Goal: Task Accomplishment & Management: Use online tool/utility

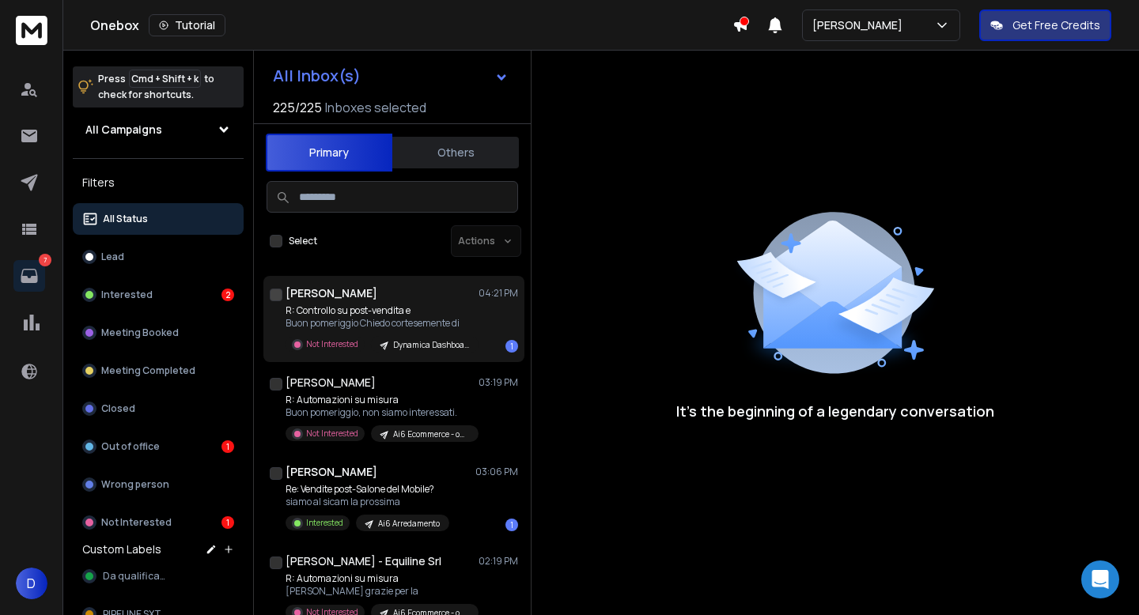
click at [481, 321] on div "R: Controllo su post-vendita e Buon pomeriggio Chiedo cortesemente di Not Inter…" at bounding box center [402, 329] width 233 height 48
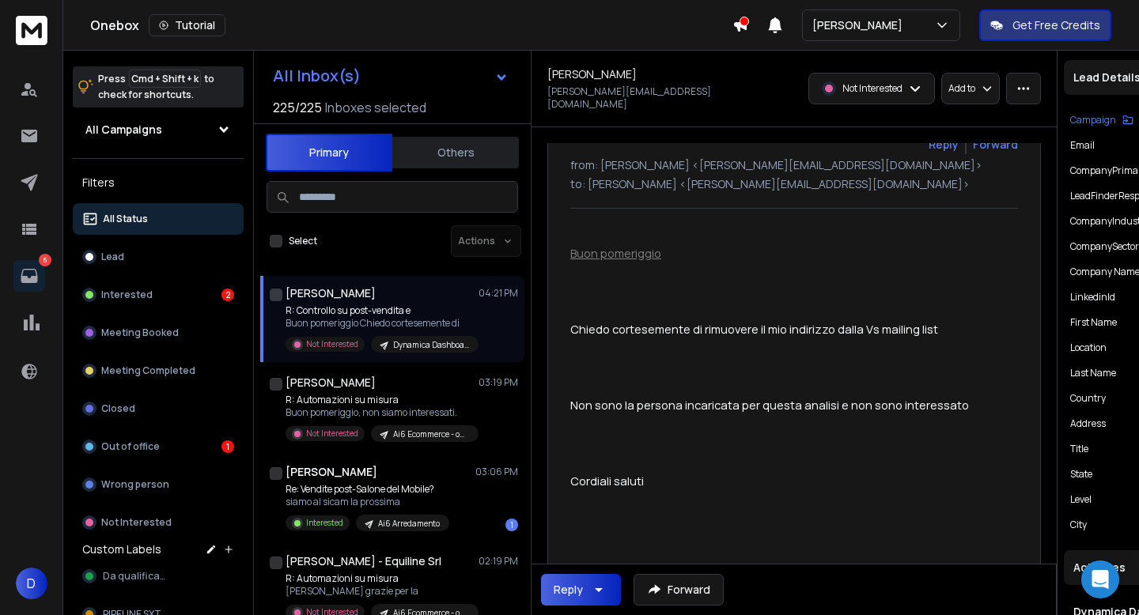
scroll to position [95, 0]
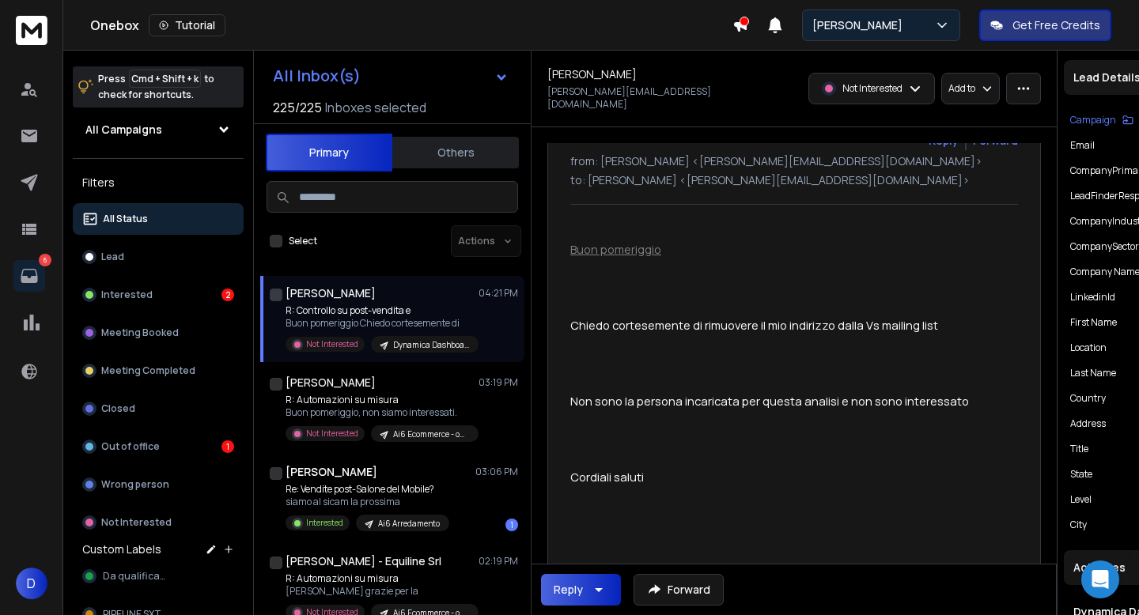
click at [873, 36] on button "[PERSON_NAME]" at bounding box center [881, 25] width 158 height 32
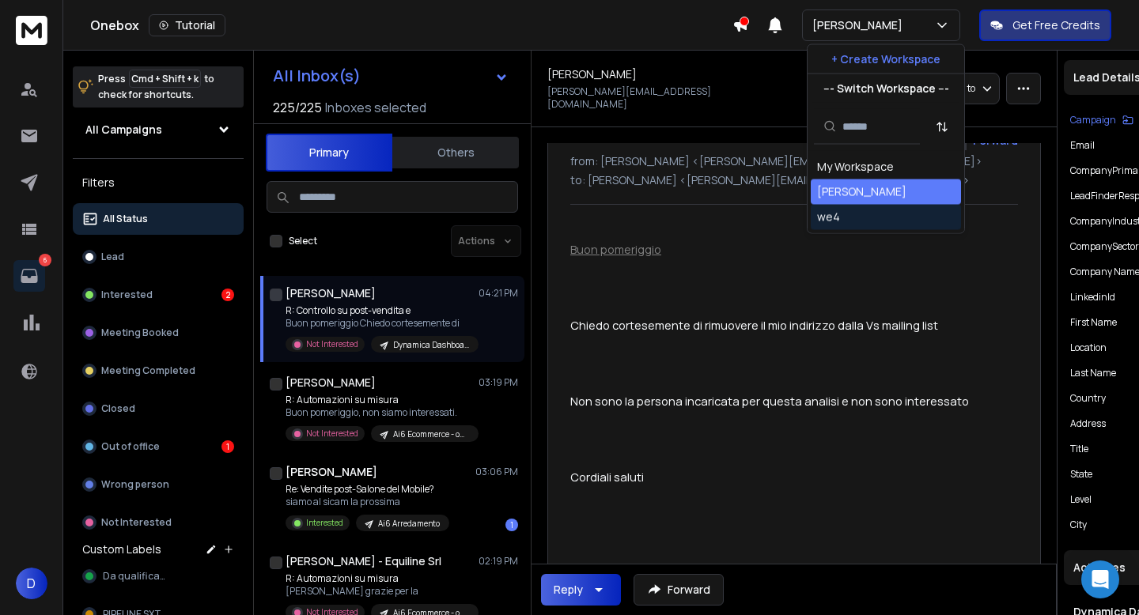
click at [875, 211] on div "we4" at bounding box center [886, 217] width 150 height 25
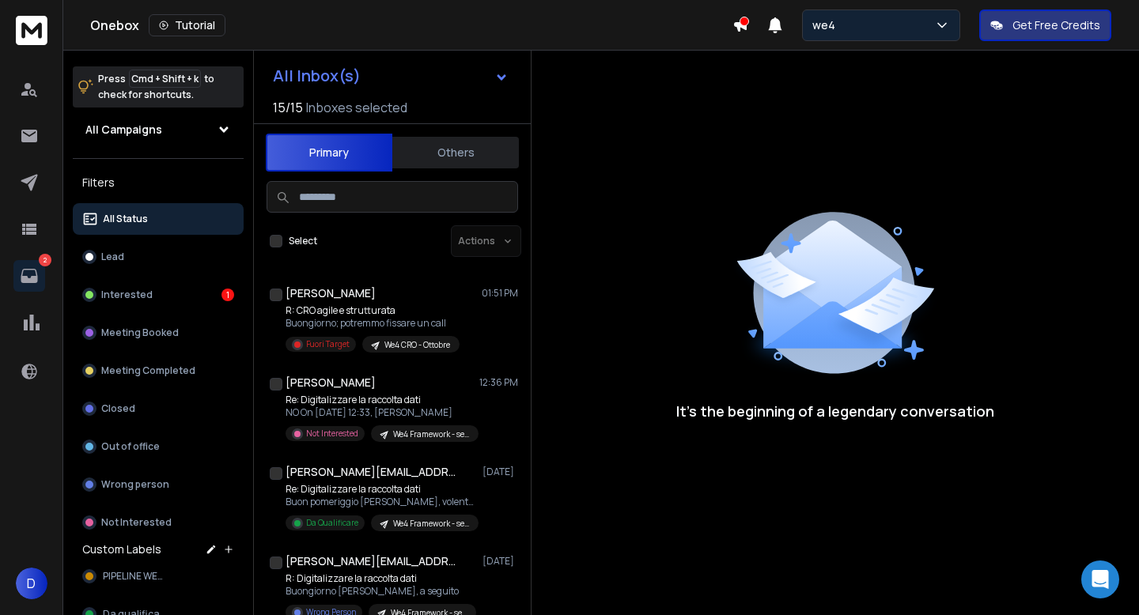
click at [844, 39] on button "we4" at bounding box center [881, 25] width 158 height 32
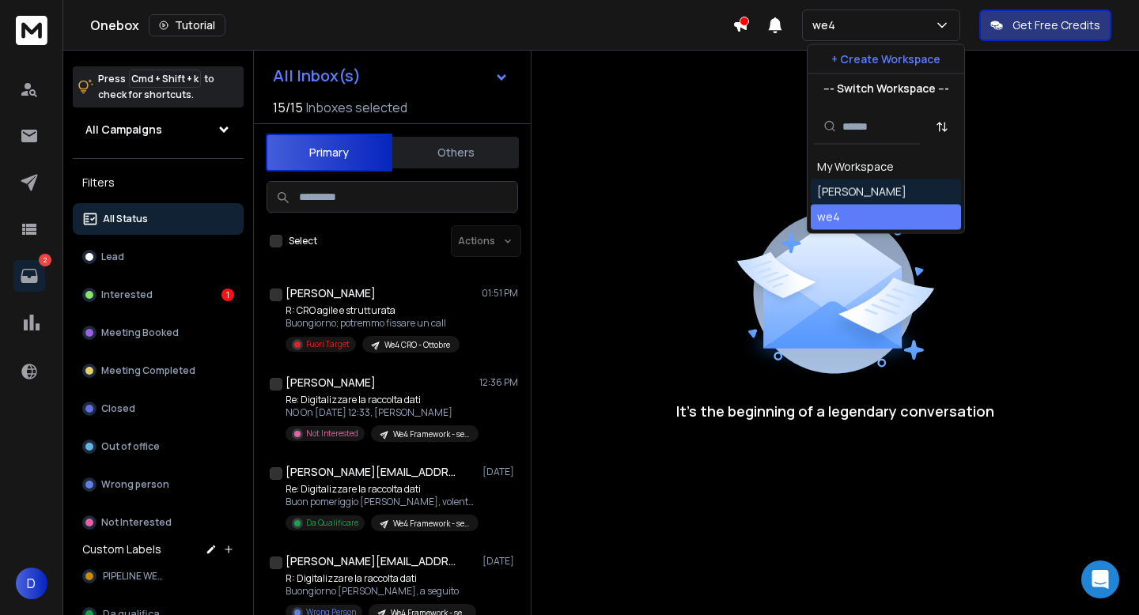
click at [860, 192] on div "[PERSON_NAME]" at bounding box center [861, 192] width 89 height 16
